Goal: Information Seeking & Learning: Check status

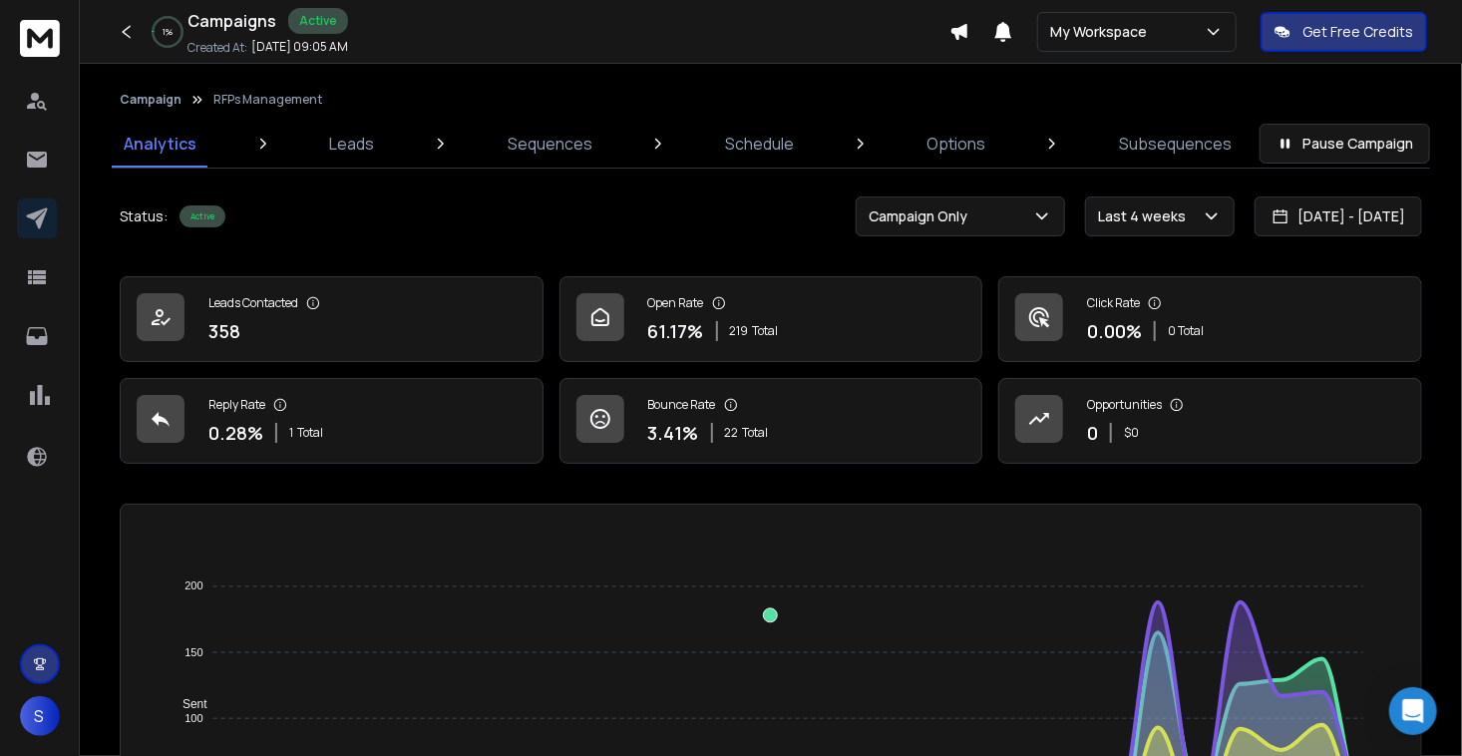
click at [152, 96] on button "Campaign" at bounding box center [151, 100] width 62 height 16
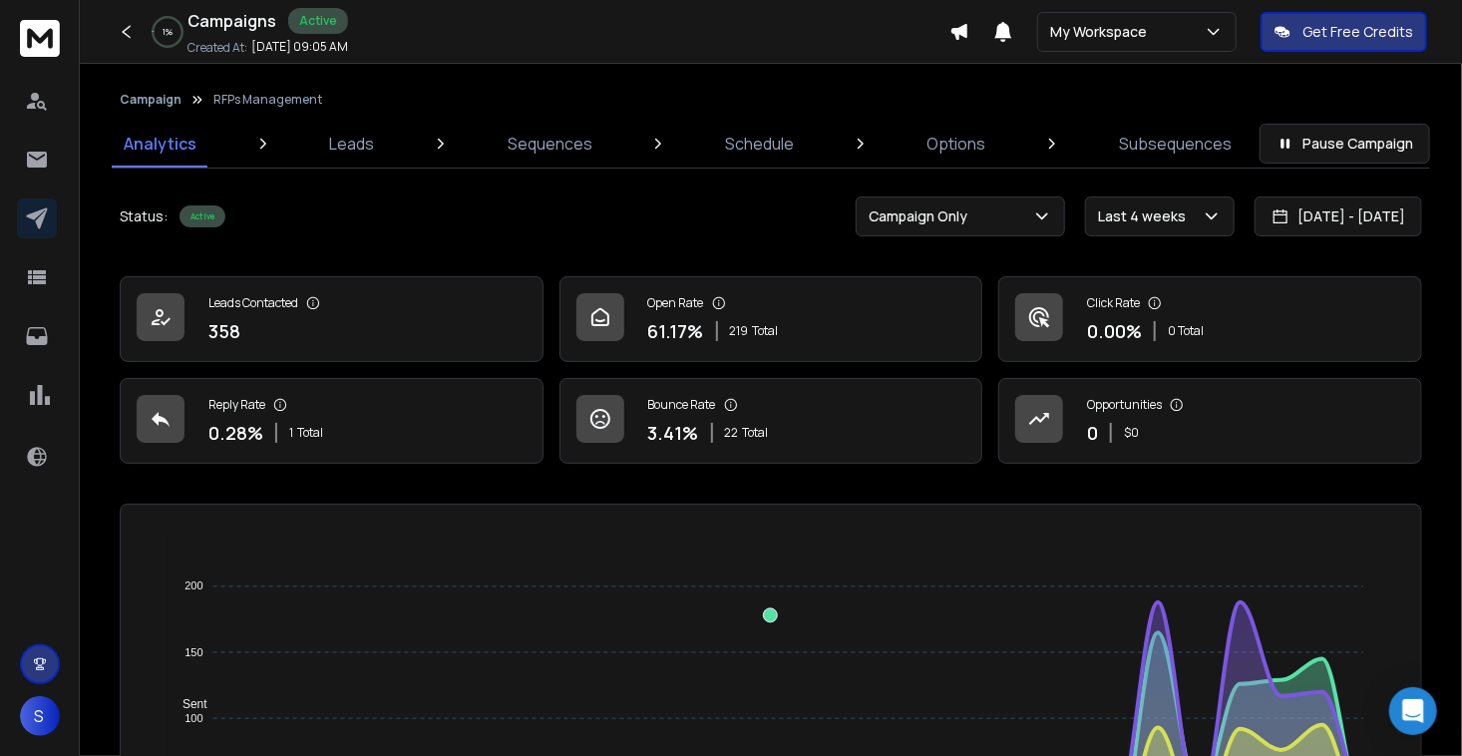
click at [152, 96] on button "Campaign" at bounding box center [151, 100] width 62 height 16
click at [372, 154] on p "Leads" at bounding box center [351, 144] width 45 height 24
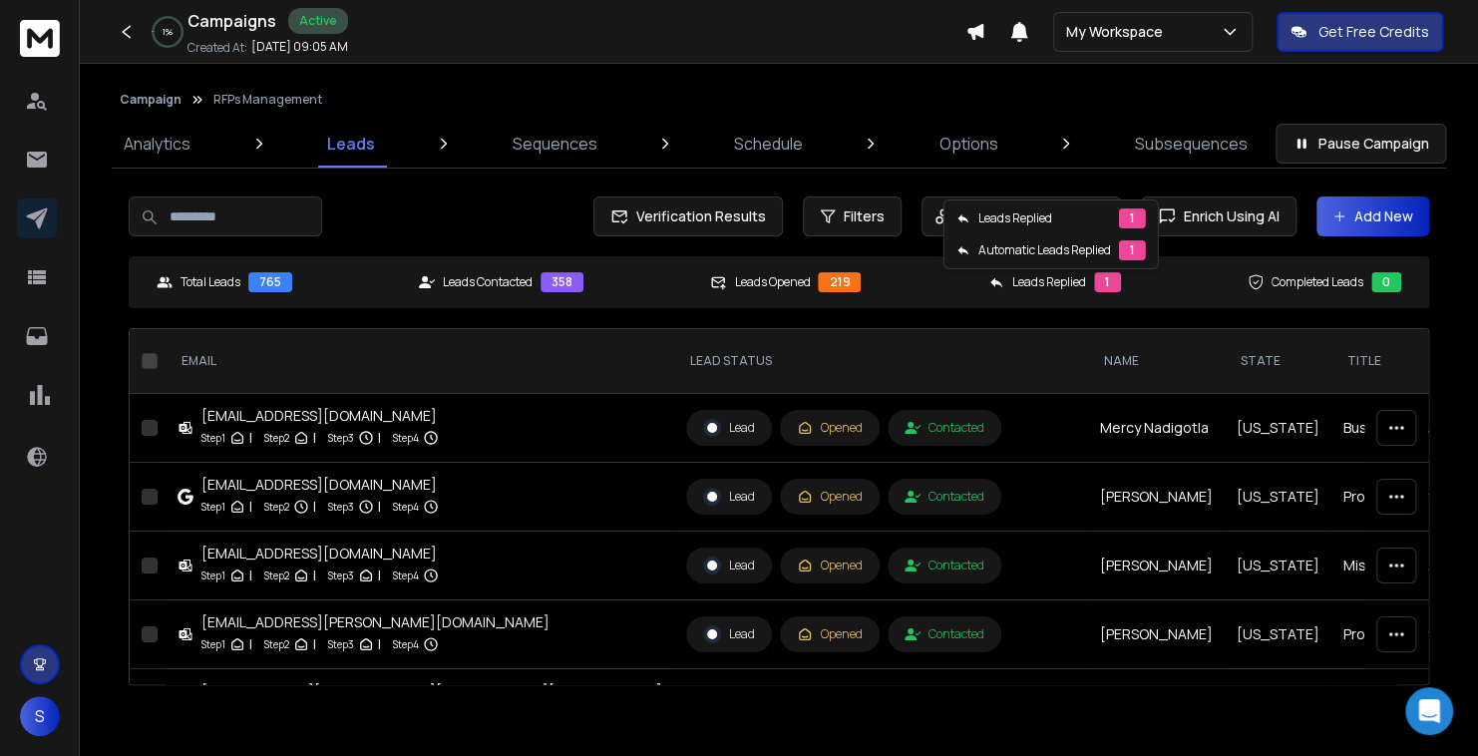
click at [1041, 217] on p "Leads Replied" at bounding box center [1015, 218] width 74 height 16
click at [1138, 217] on div "1" at bounding box center [1132, 218] width 27 height 20
click at [1022, 286] on p "Leads Replied" at bounding box center [1049, 282] width 74 height 16
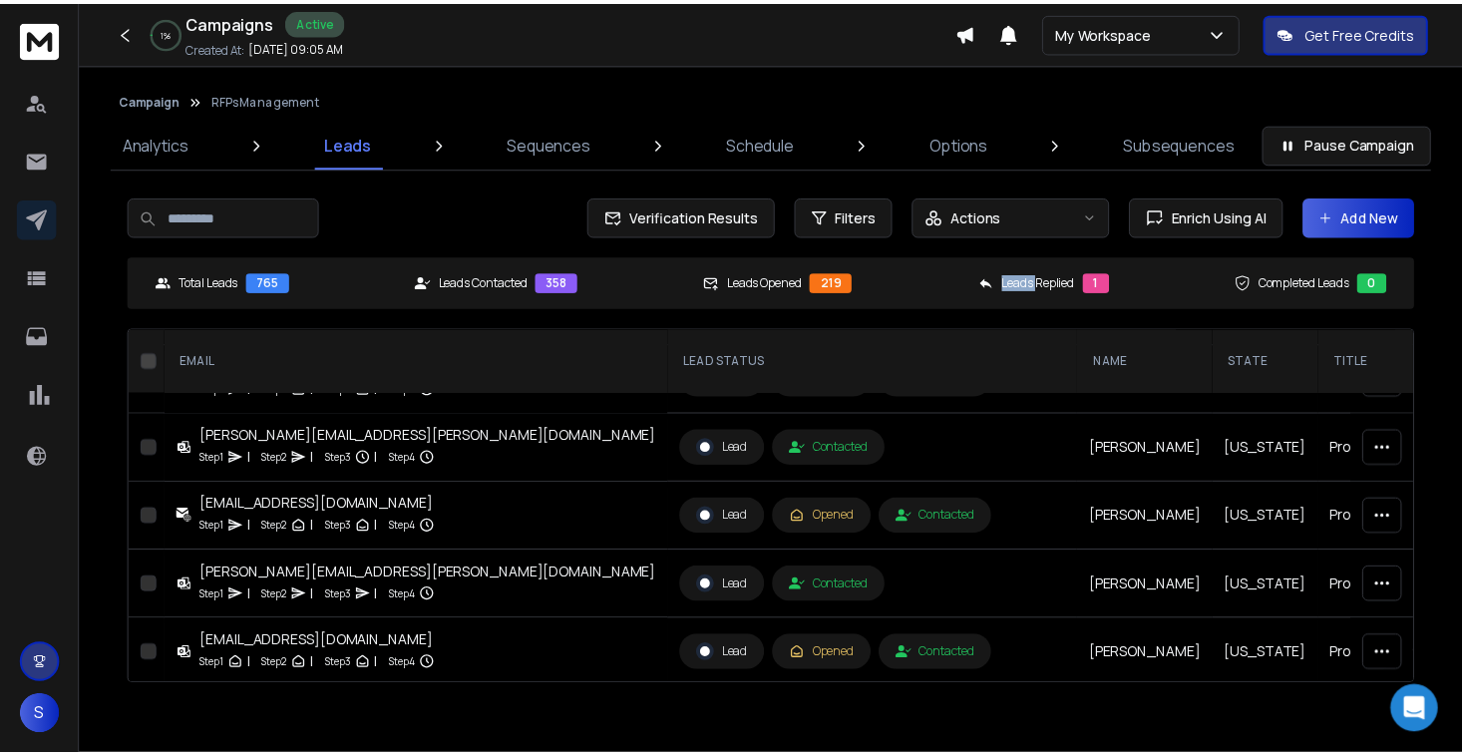
scroll to position [574, 0]
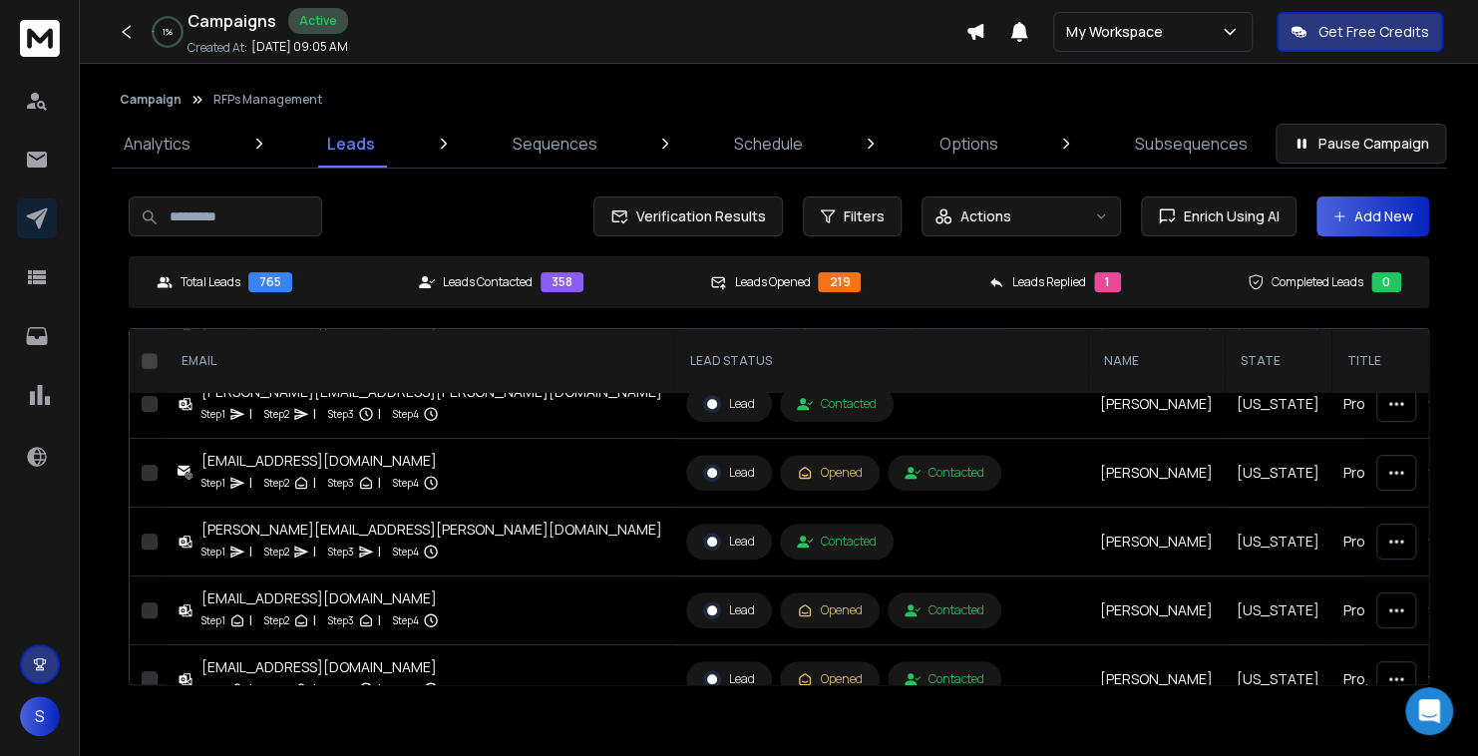
click at [256, 221] on input at bounding box center [225, 216] width 193 height 40
paste input "**********"
type input "**********"
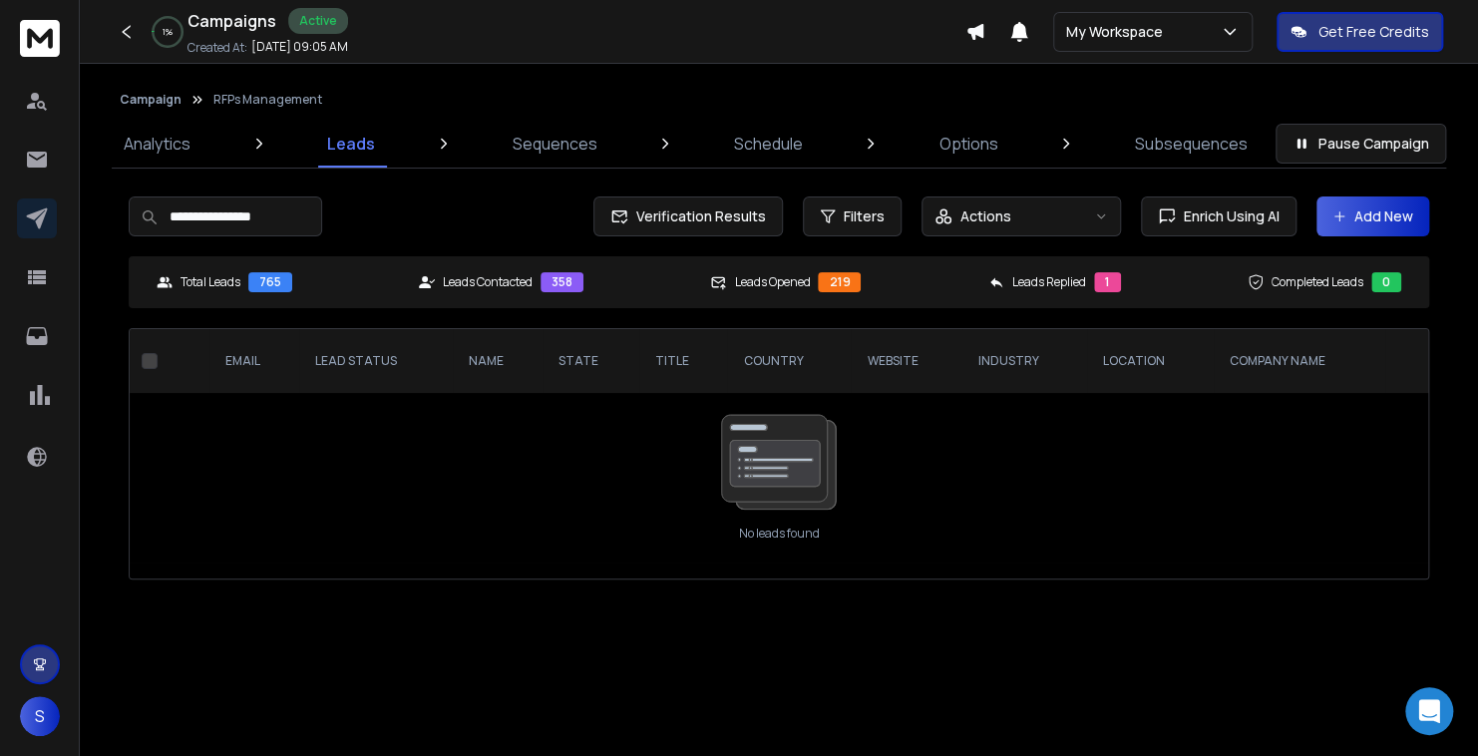
click at [296, 213] on input "**********" at bounding box center [225, 216] width 193 height 40
type input "*"
click at [504, 276] on p "Leads Contacted" at bounding box center [488, 282] width 90 height 16
click at [504, 290] on div "Leads Contacted 358" at bounding box center [501, 282] width 165 height 20
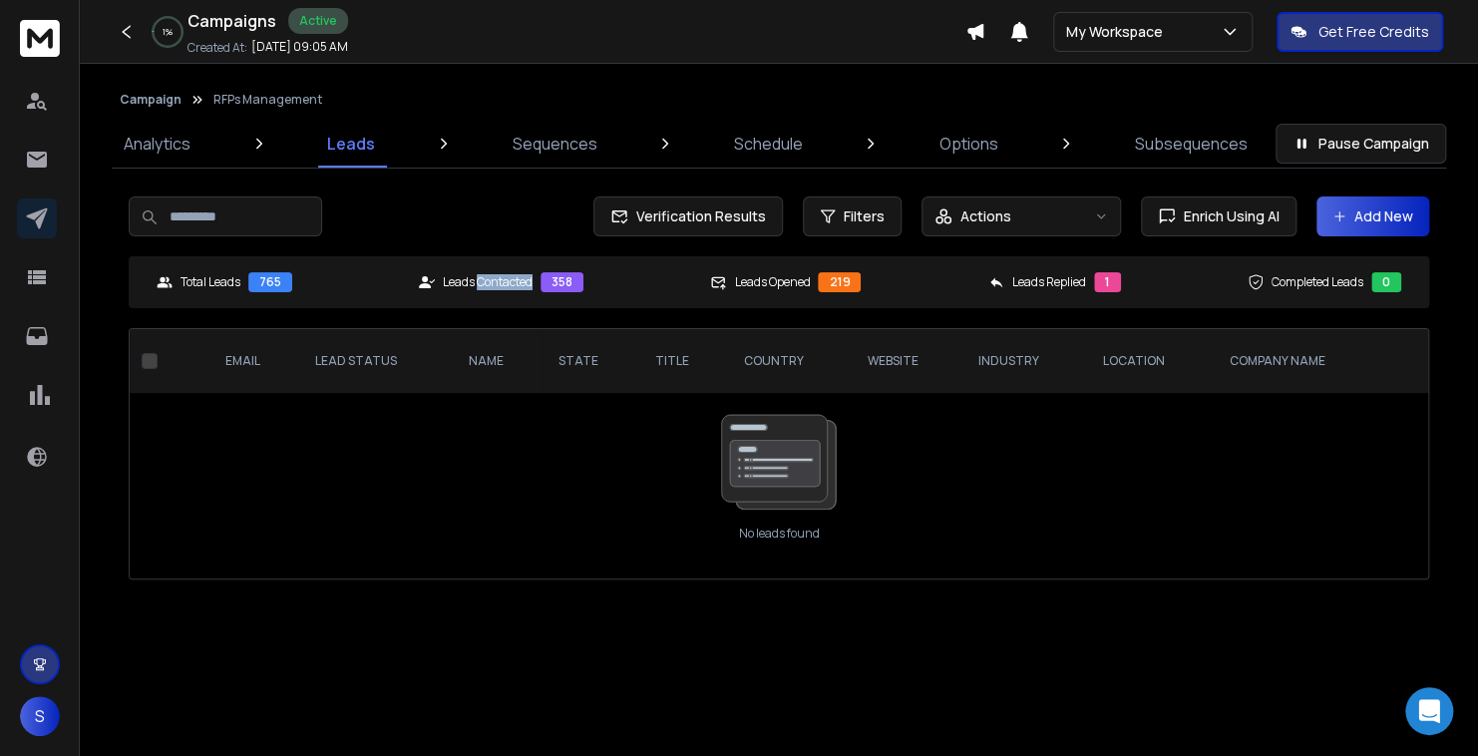
click at [504, 290] on div "Leads Contacted 358" at bounding box center [501, 282] width 165 height 20
click at [204, 278] on p "Total Leads" at bounding box center [210, 282] width 60 height 16
drag, startPoint x: 204, startPoint y: 278, endPoint x: 129, endPoint y: 32, distance: 257.7
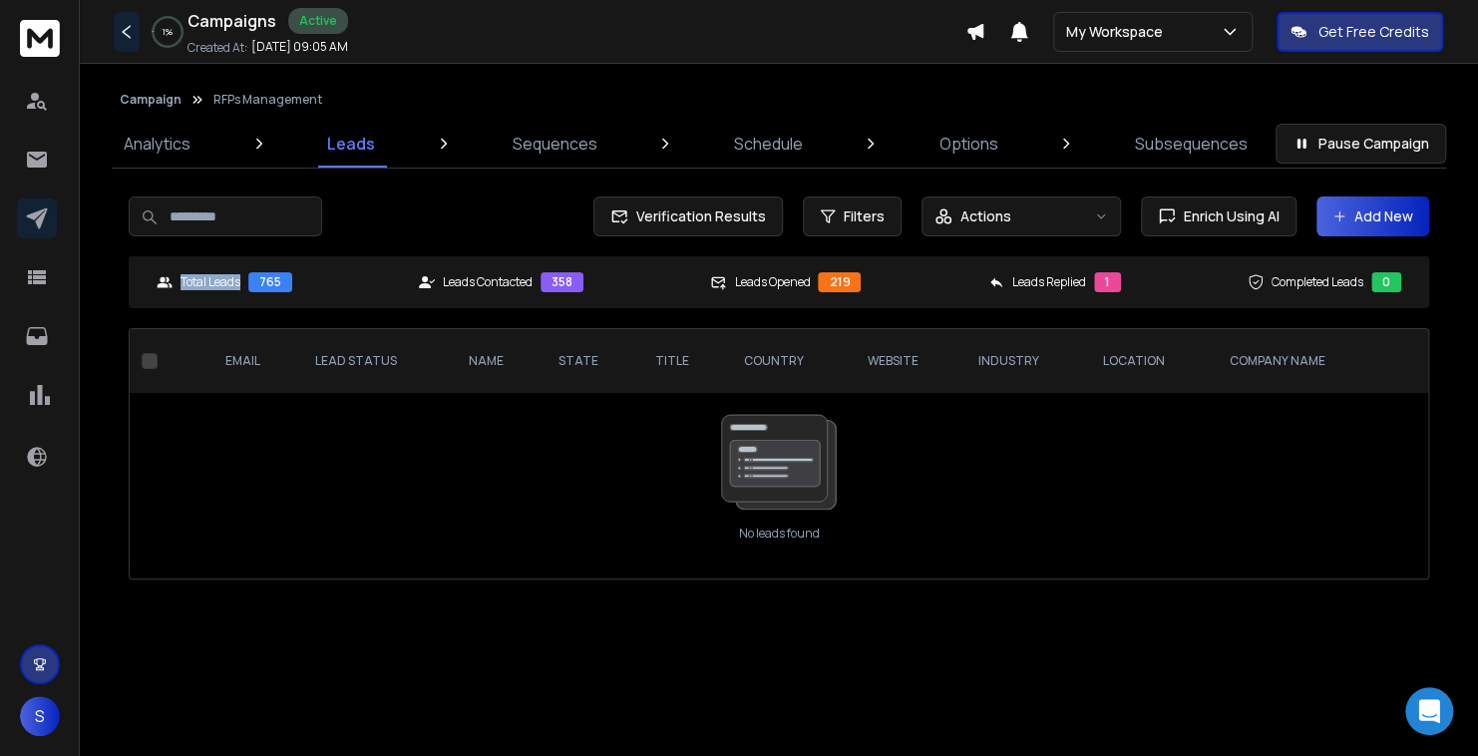
click at [129, 32] on icon at bounding box center [127, 32] width 18 height 18
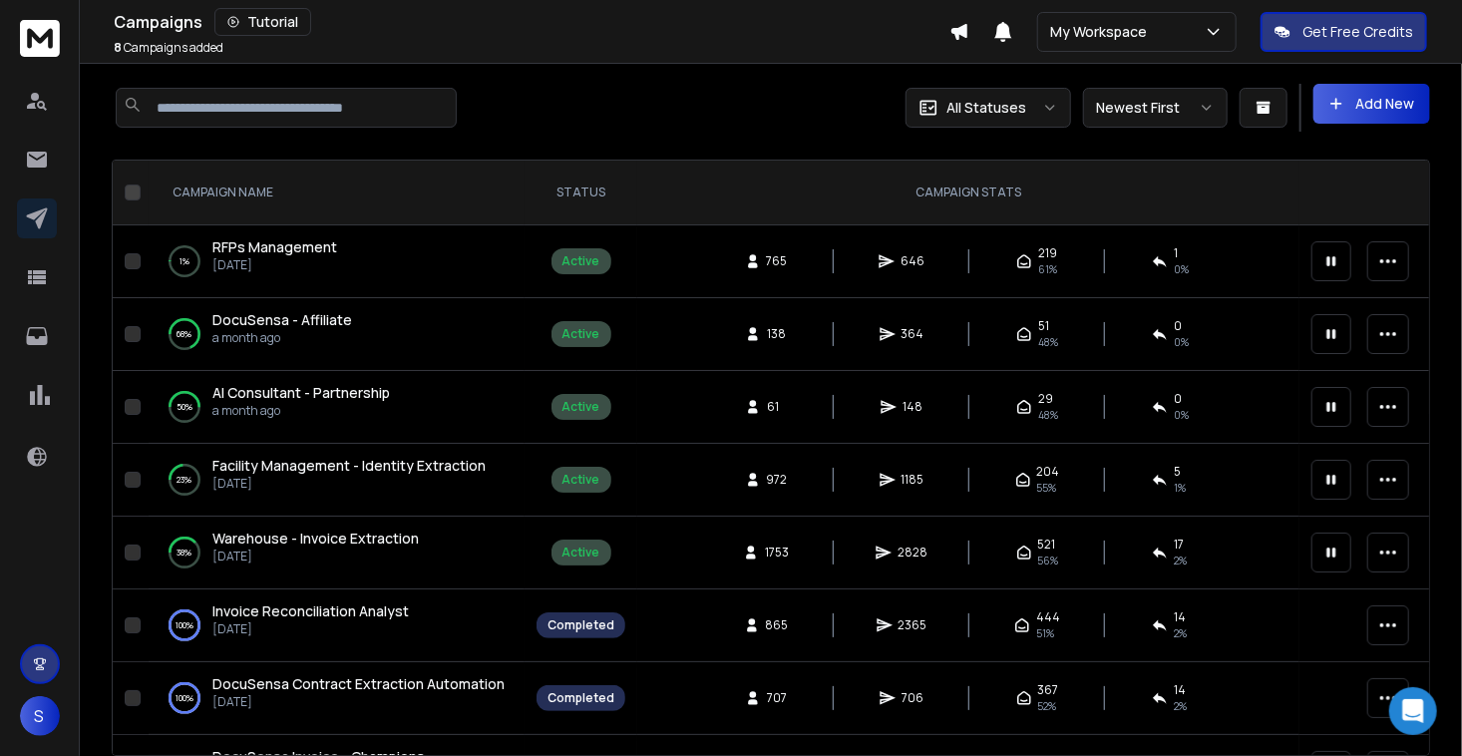
click at [264, 327] on span "DocuSensa - Affiliate" at bounding box center [282, 319] width 140 height 19
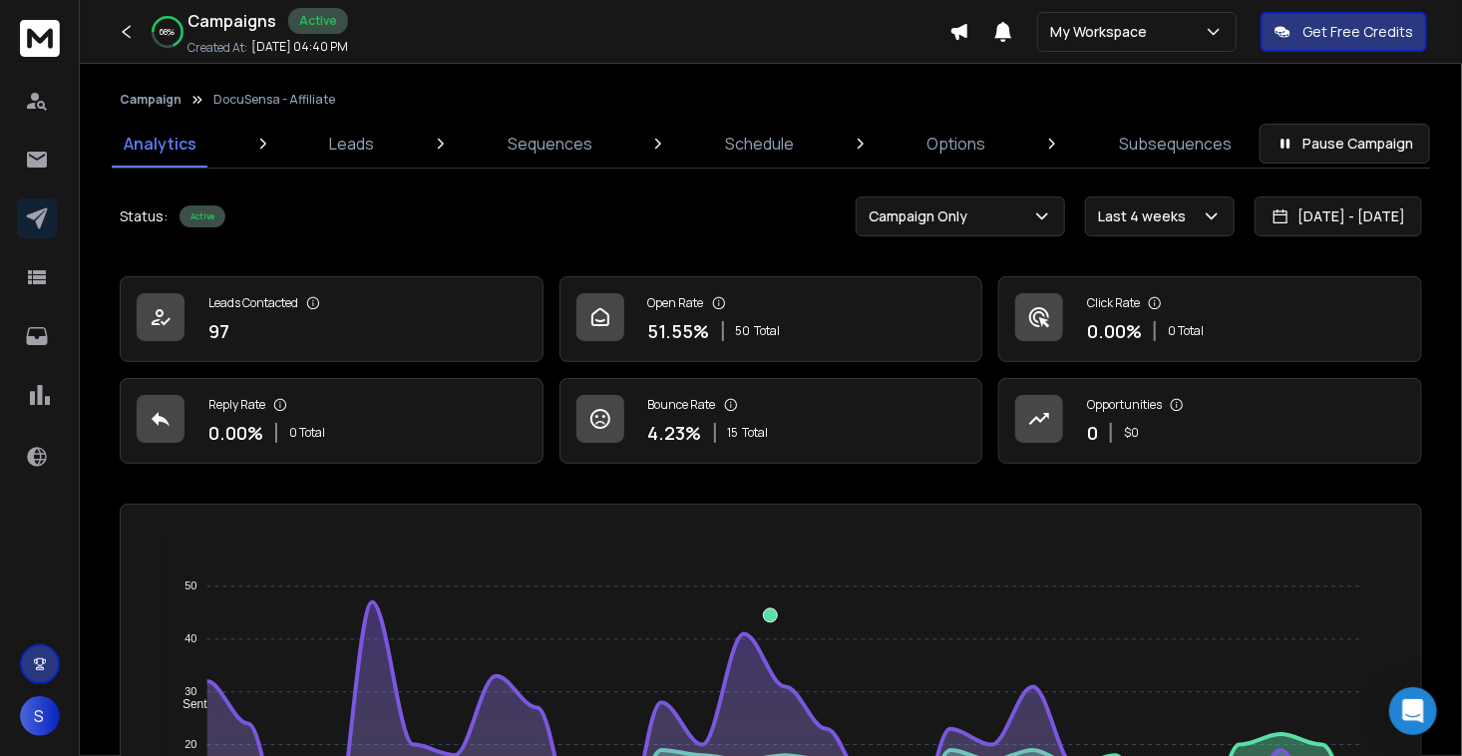
click at [151, 104] on button "Campaign" at bounding box center [151, 100] width 62 height 16
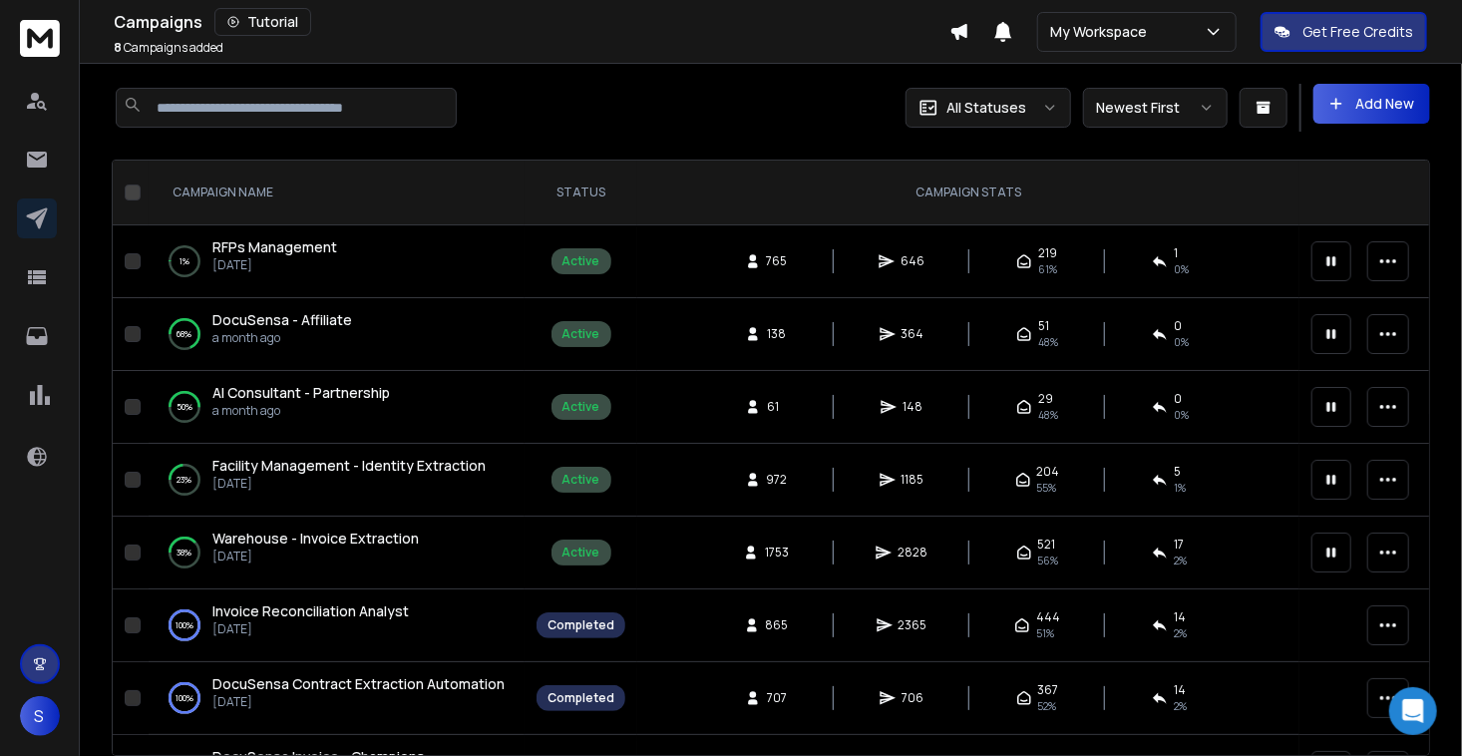
click at [250, 249] on span "RFPs Management" at bounding box center [274, 246] width 125 height 19
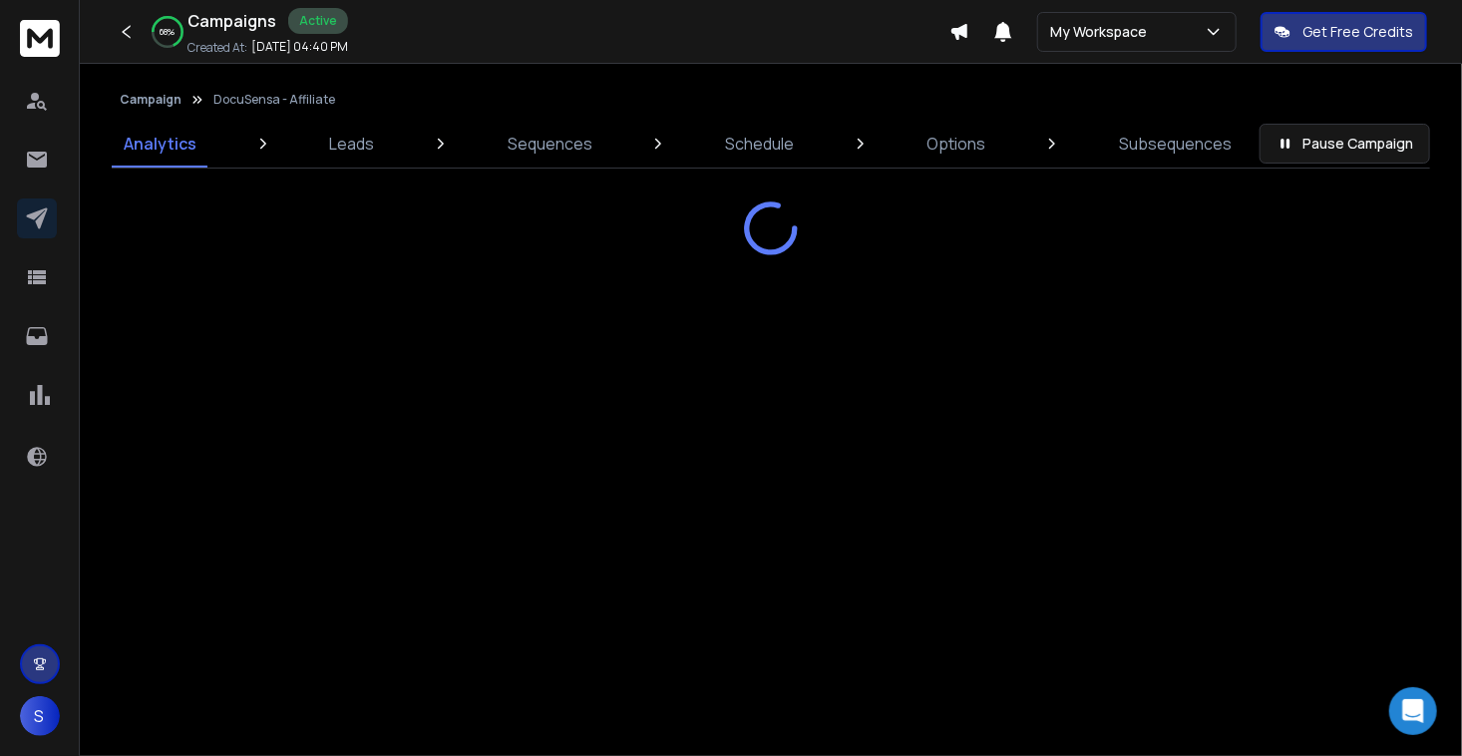
click at [538, 456] on div at bounding box center [771, 574] width 1302 height 756
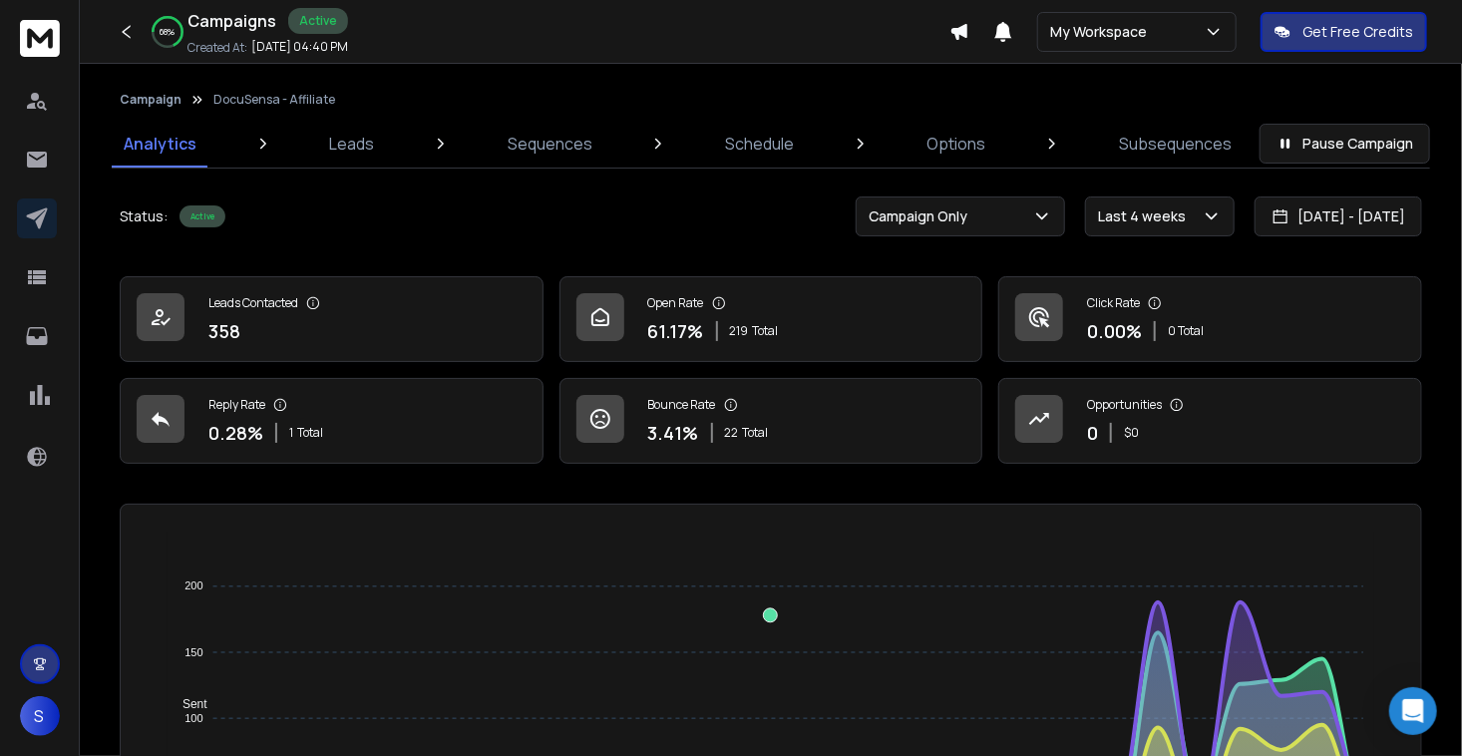
click at [205, 201] on div "Status: Active Pause Campaign Campaign Only Last 4 weeks 11 Sep 2025 - 09 Oct 2…" at bounding box center [771, 216] width 1302 height 40
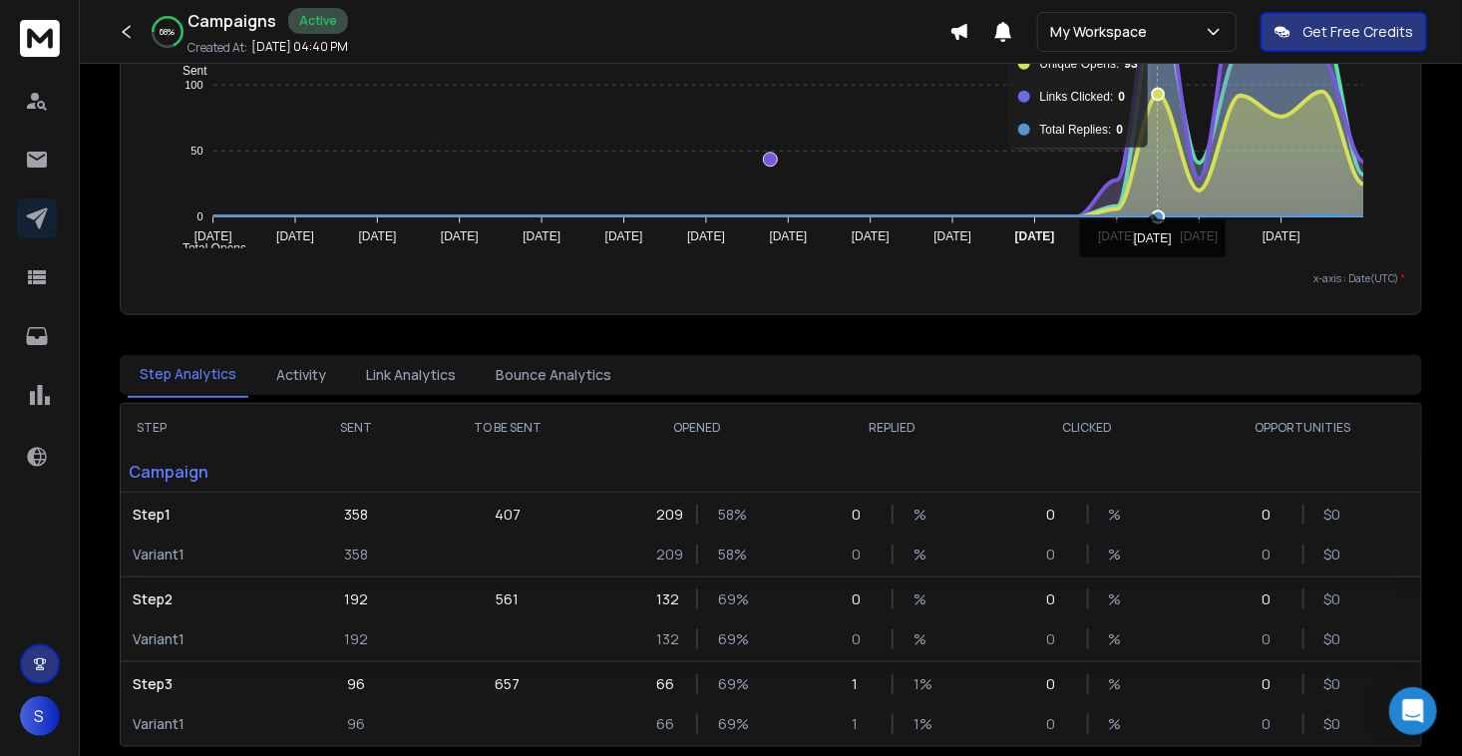
scroll to position [658, 0]
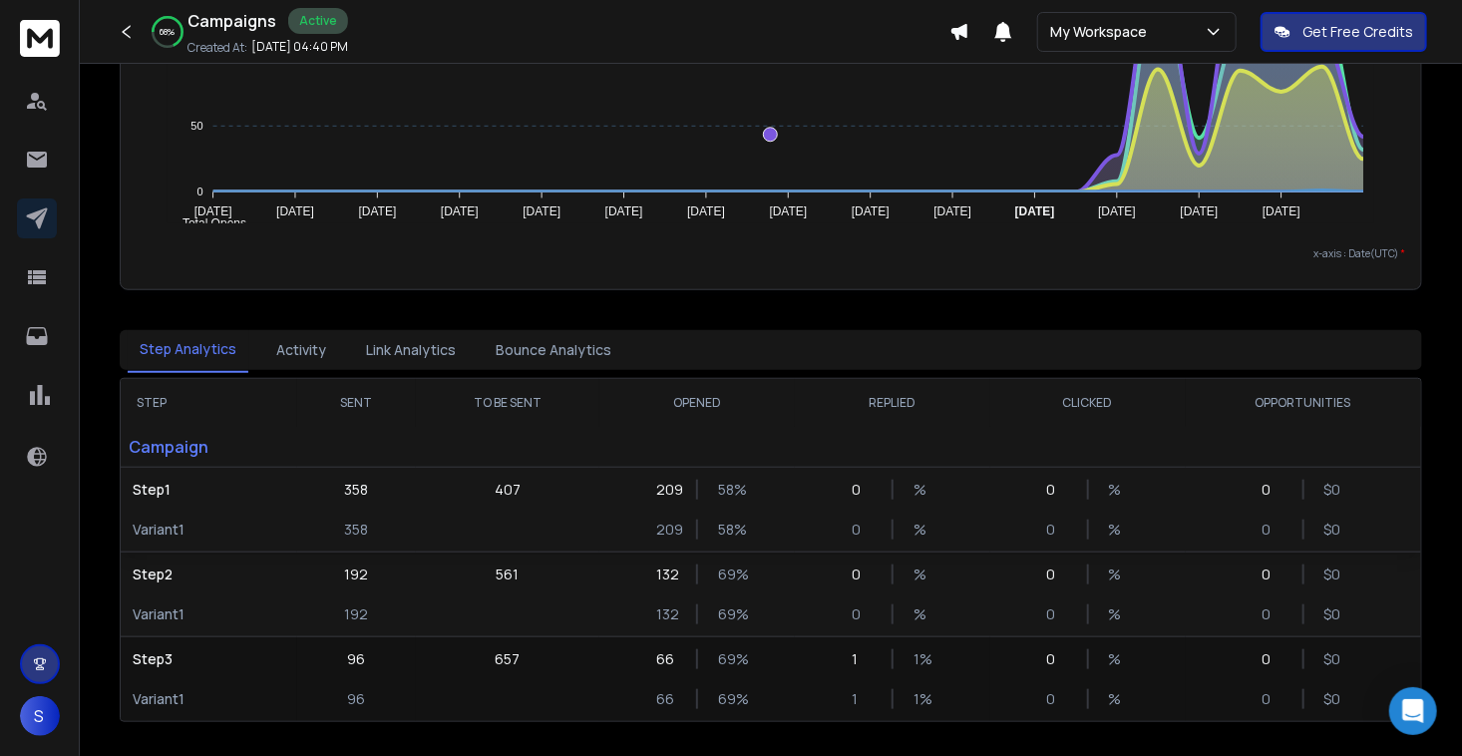
click at [713, 668] on div "66 69 % 66 69 %" at bounding box center [697, 679] width 172 height 60
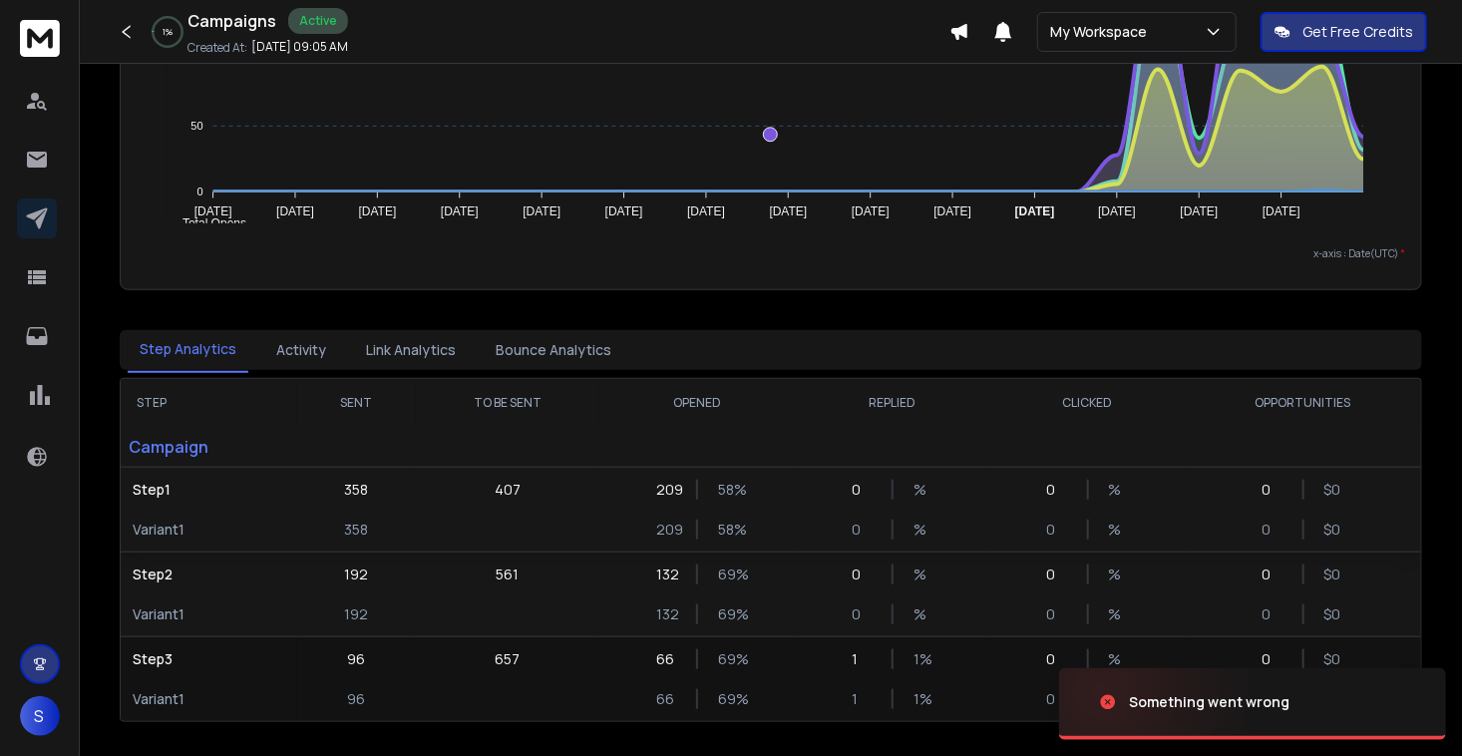
click at [868, 639] on td "1 1 % 1 1 %" at bounding box center [892, 679] width 195 height 85
click at [716, 685] on div "66 69 % 66 69 %" at bounding box center [697, 679] width 172 height 60
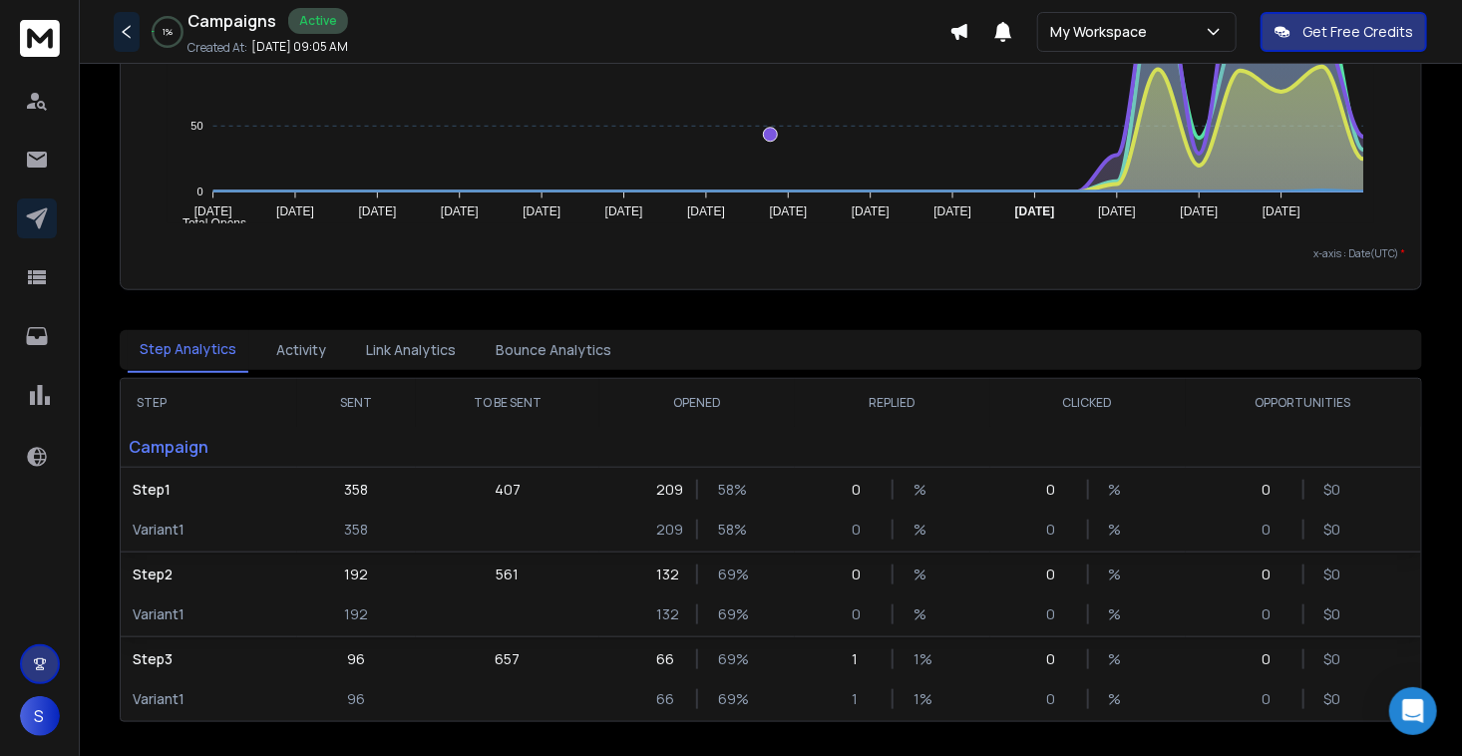
click at [133, 30] on icon at bounding box center [127, 32] width 18 height 18
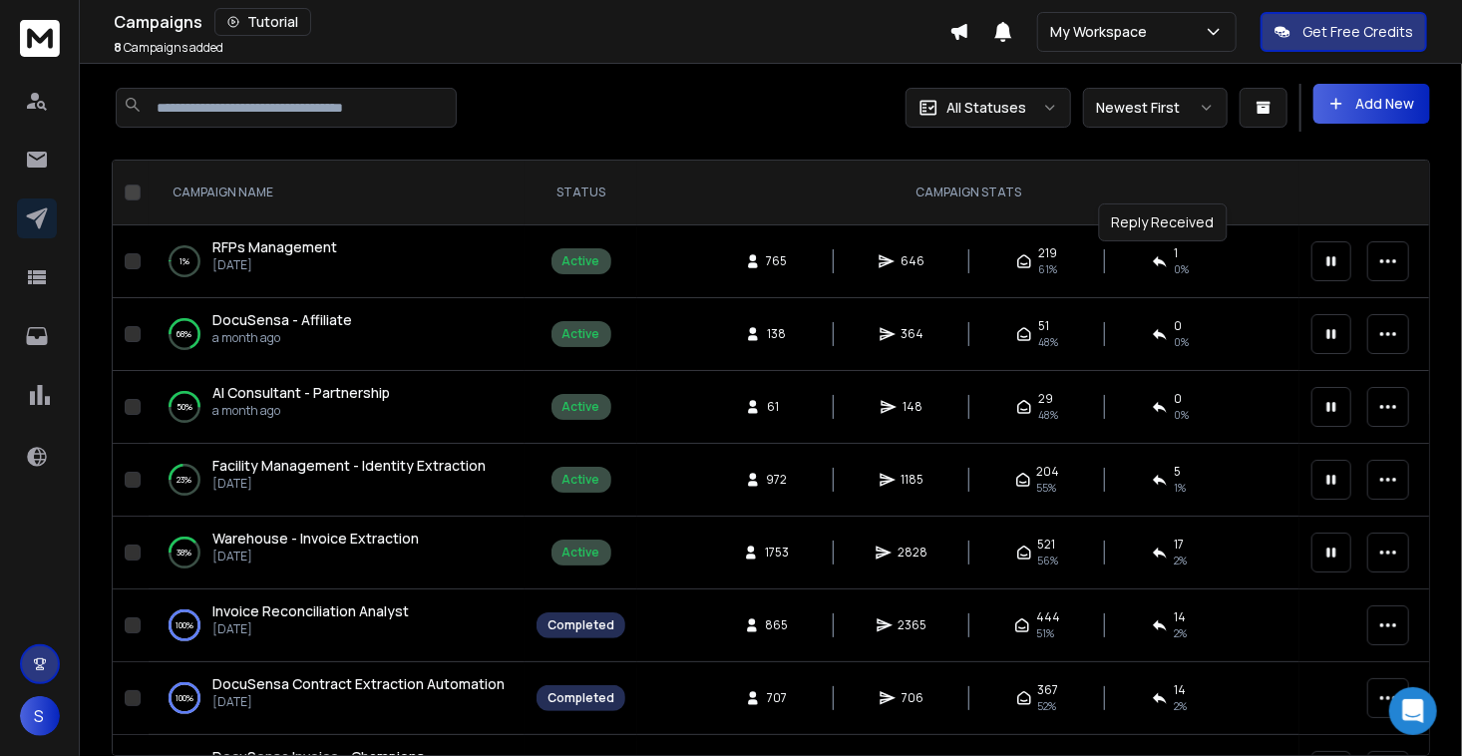
click at [1174, 268] on span "0 %" at bounding box center [1181, 269] width 15 height 16
click at [1151, 263] on icon at bounding box center [1160, 261] width 18 height 18
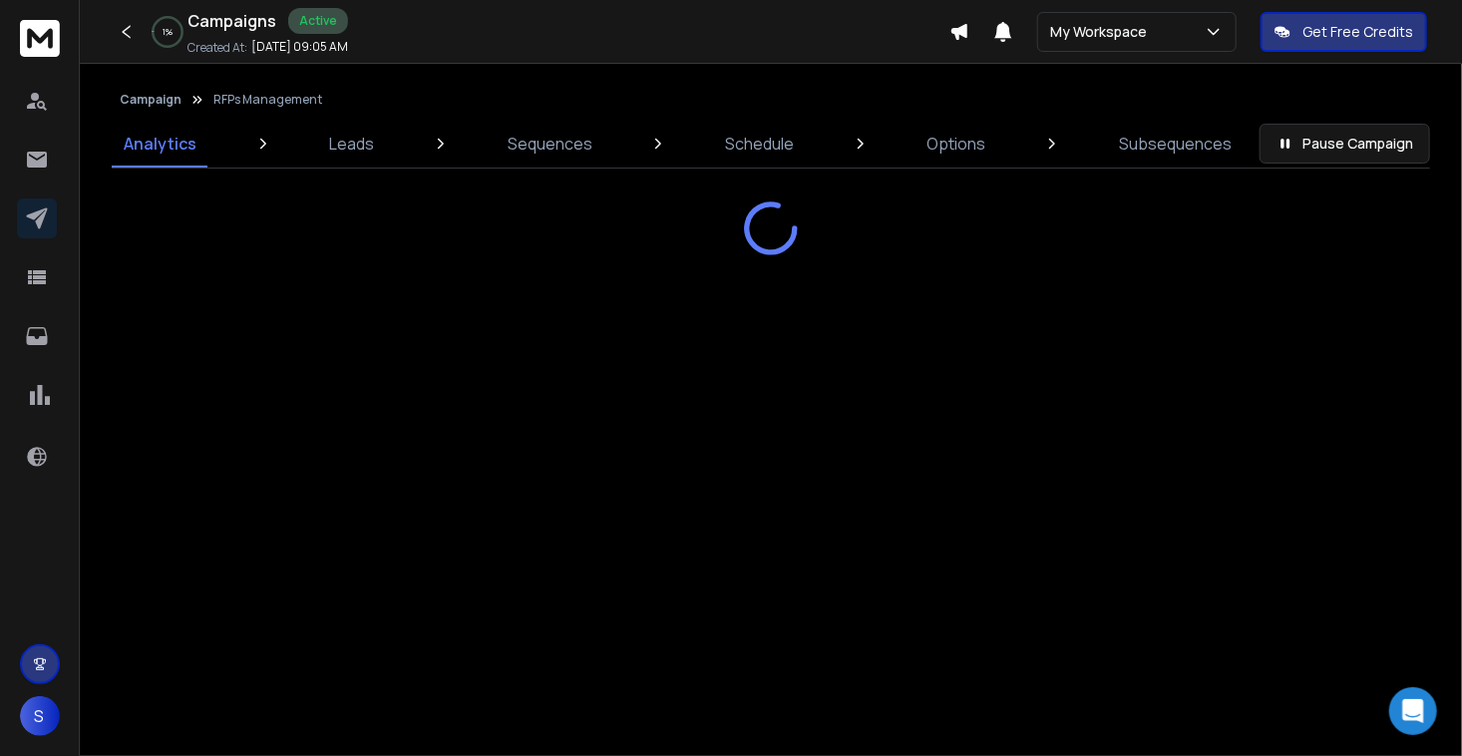
click at [1157, 257] on div at bounding box center [771, 228] width 1302 height 64
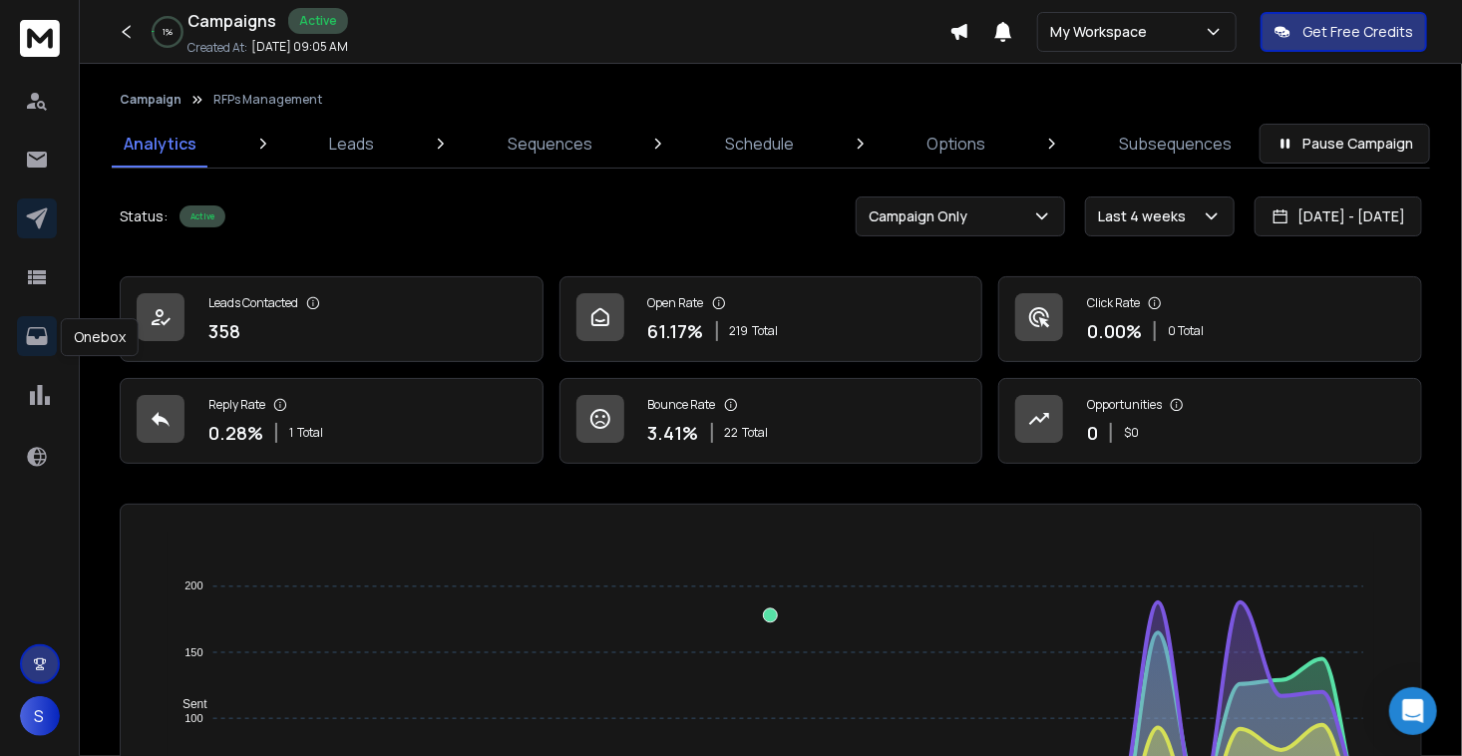
click at [50, 339] on link at bounding box center [37, 336] width 40 height 40
